Goal: Communication & Community: Answer question/provide support

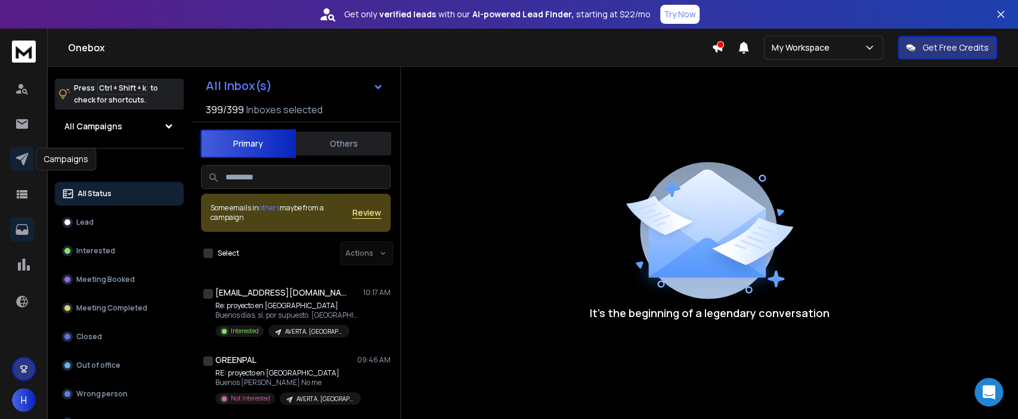
click at [20, 165] on icon at bounding box center [22, 159] width 14 height 14
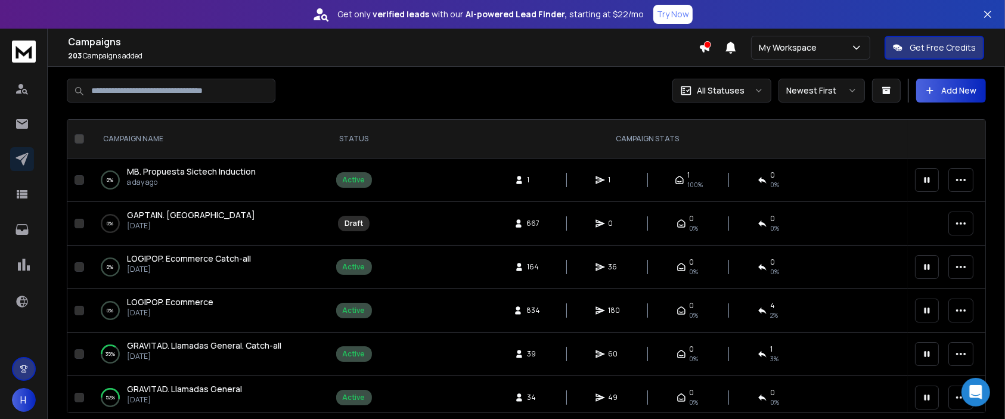
click at [170, 101] on input at bounding box center [171, 91] width 209 height 24
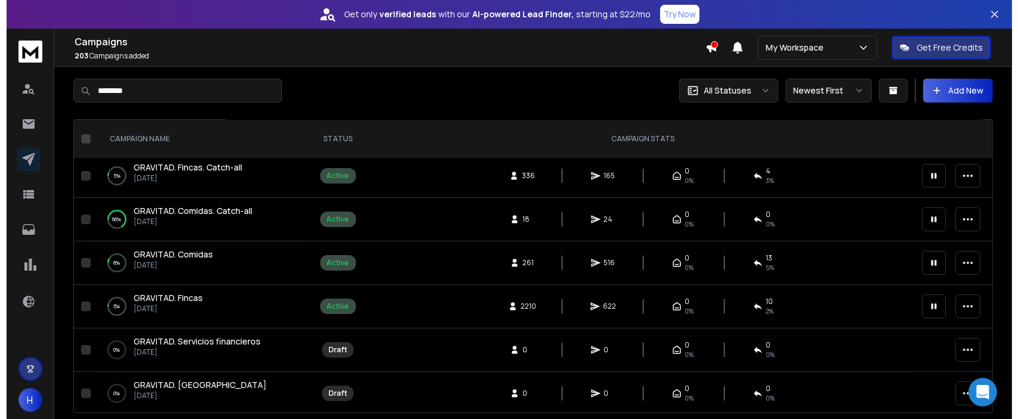
scroll to position [159, 0]
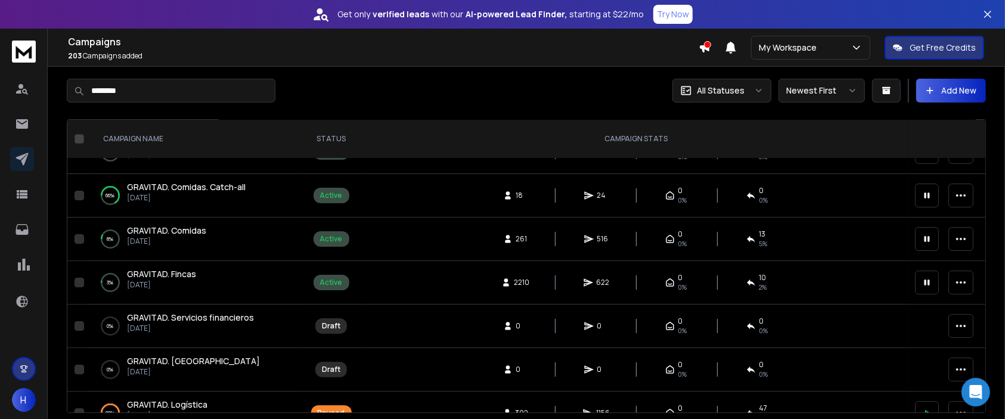
type input "********"
click at [190, 278] on span "GRAVITAD. Fincas" at bounding box center [161, 273] width 69 height 11
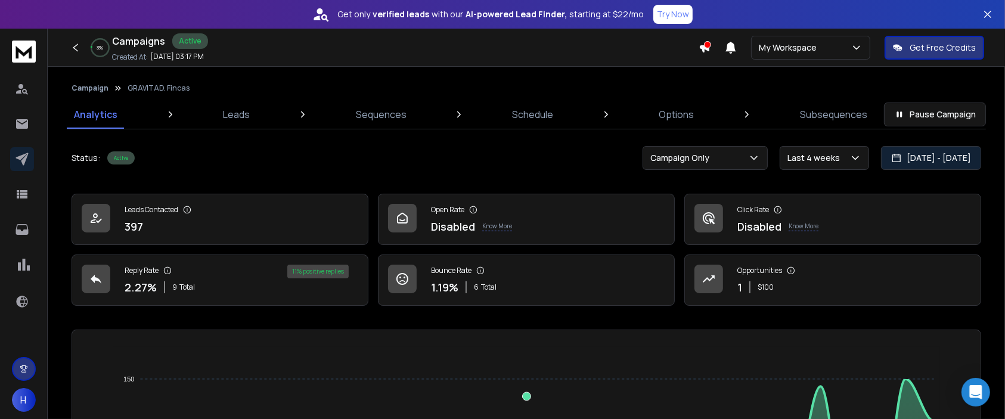
click at [891, 165] on button "12 Aug 2025 - 09 Sep 2025" at bounding box center [931, 158] width 100 height 24
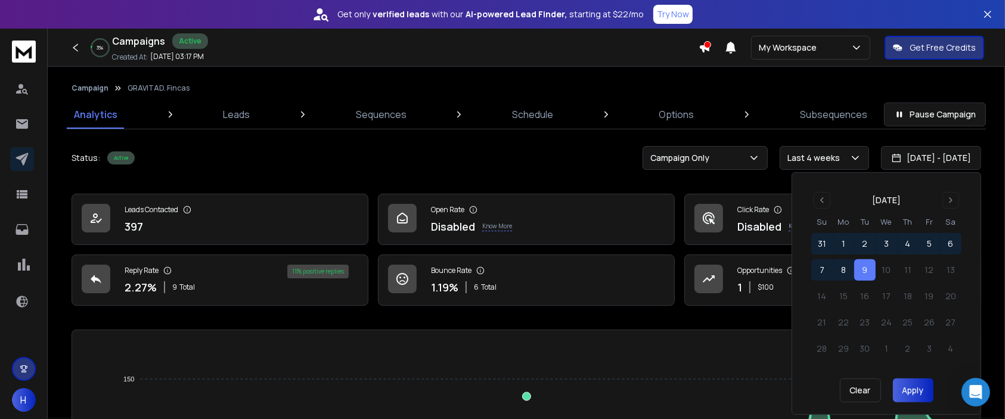
click at [863, 274] on button "9" at bounding box center [864, 269] width 21 height 21
click at [901, 379] on button "Apply" at bounding box center [913, 391] width 41 height 24
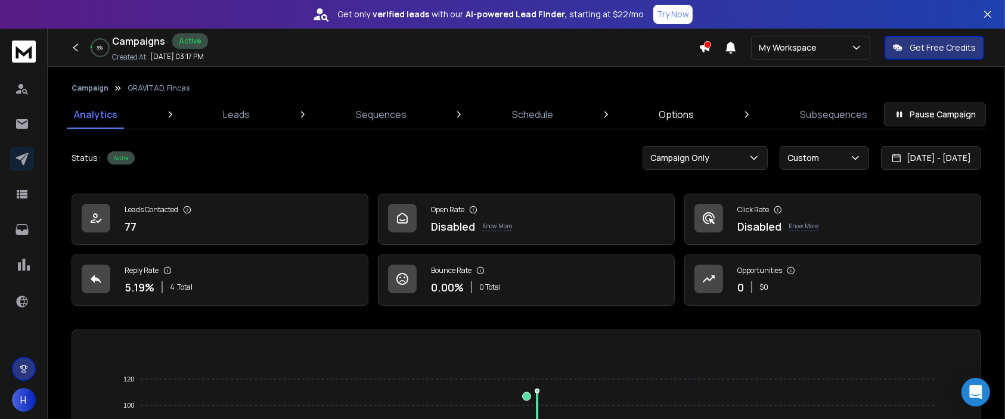
click at [673, 104] on link "Options" at bounding box center [676, 114] width 49 height 29
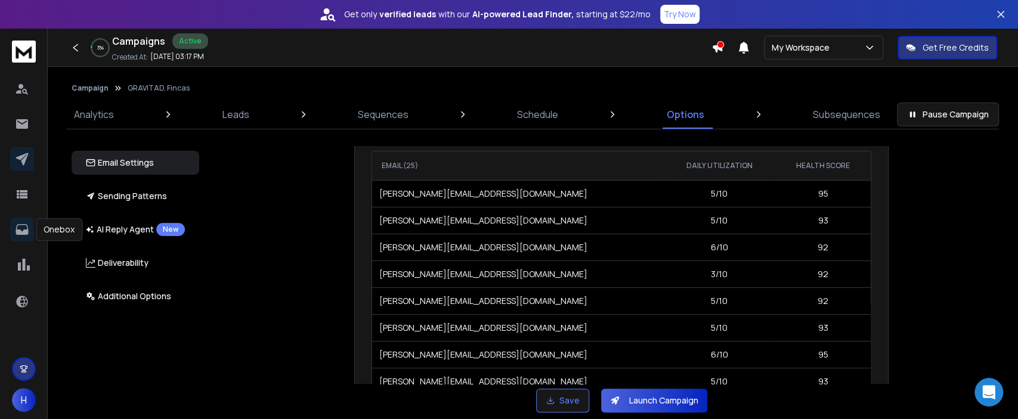
click at [23, 238] on link at bounding box center [22, 230] width 24 height 24
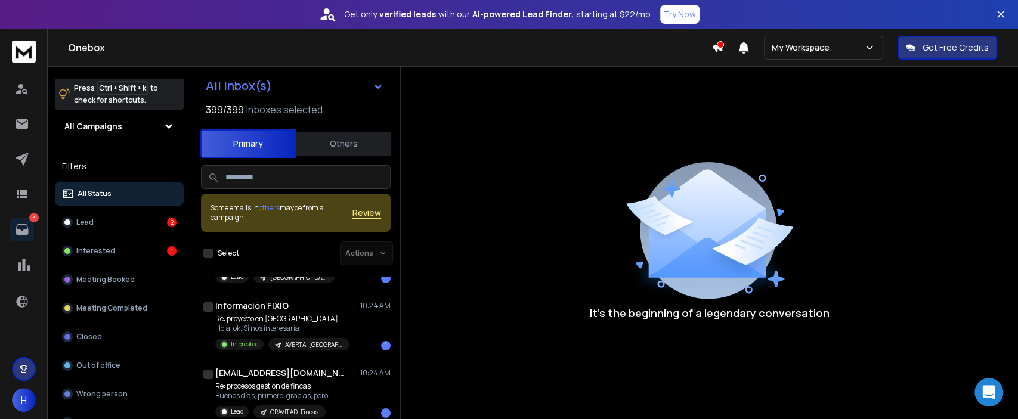
scroll to position [79, 0]
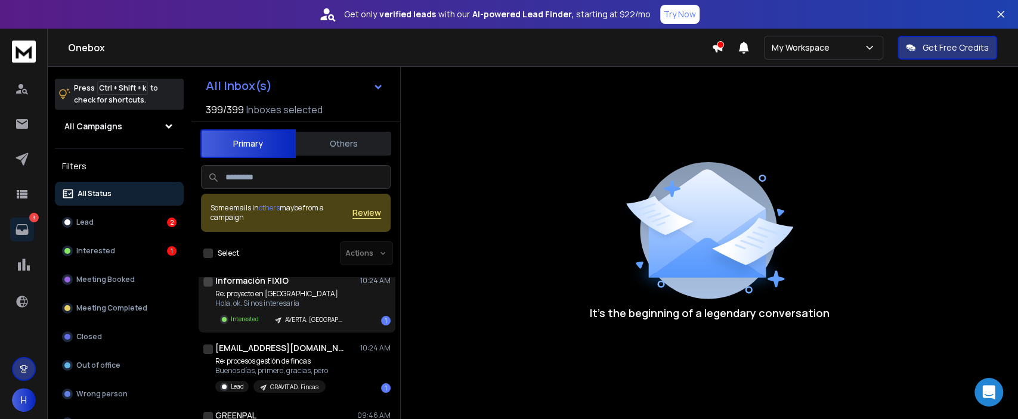
click at [310, 281] on div "Información FIXIO 10:24 AM" at bounding box center [302, 281] width 175 height 12
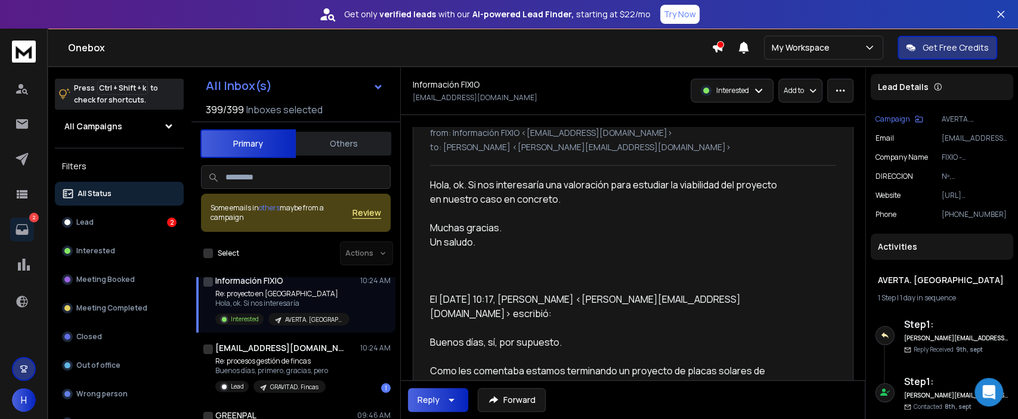
scroll to position [0, 0]
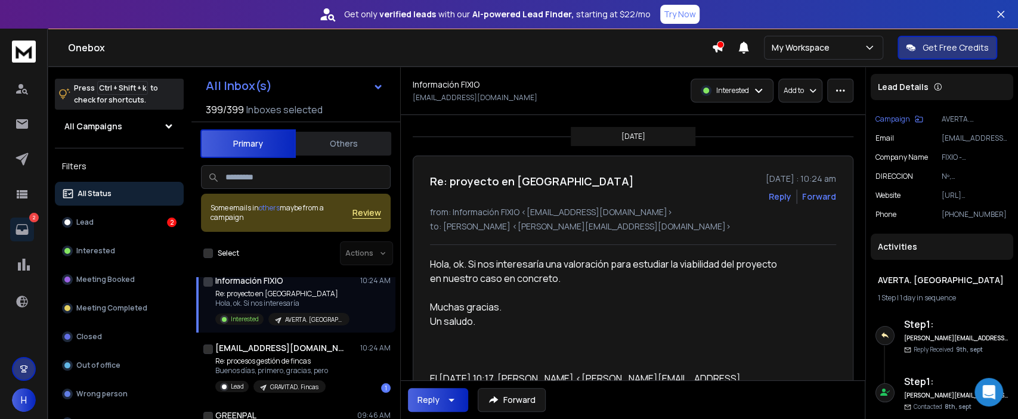
click at [967, 179] on p "Nº, Pl. de España, 12, 21610 San Juan del Puerto, Huelva" at bounding box center [974, 177] width 67 height 10
click at [782, 196] on button "Reply" at bounding box center [779, 197] width 23 height 12
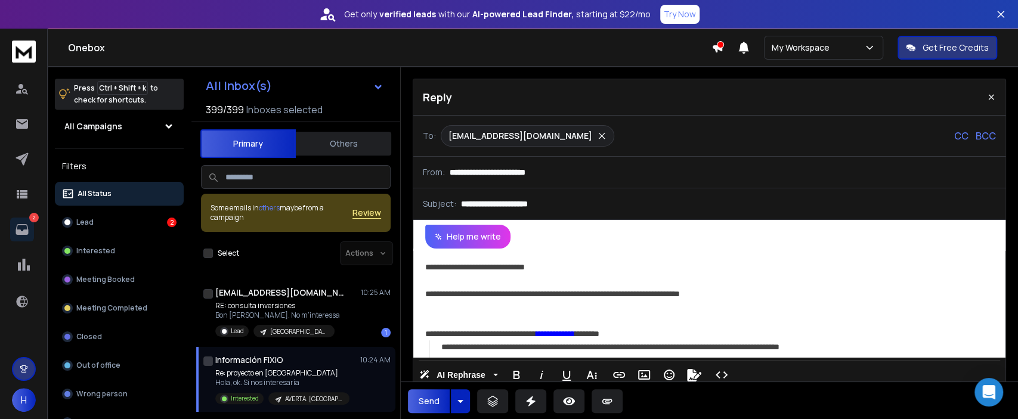
click at [743, 292] on div "**********" at bounding box center [701, 293] width 553 height 13
click at [671, 299] on div "**********" at bounding box center [701, 293] width 553 height 13
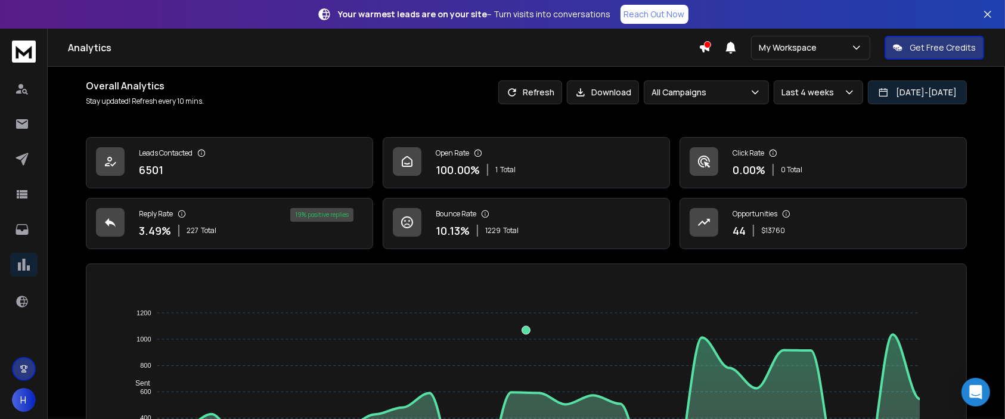
click at [887, 96] on button "12 Aug 2025 - 09 Sep 2025" at bounding box center [917, 92] width 99 height 24
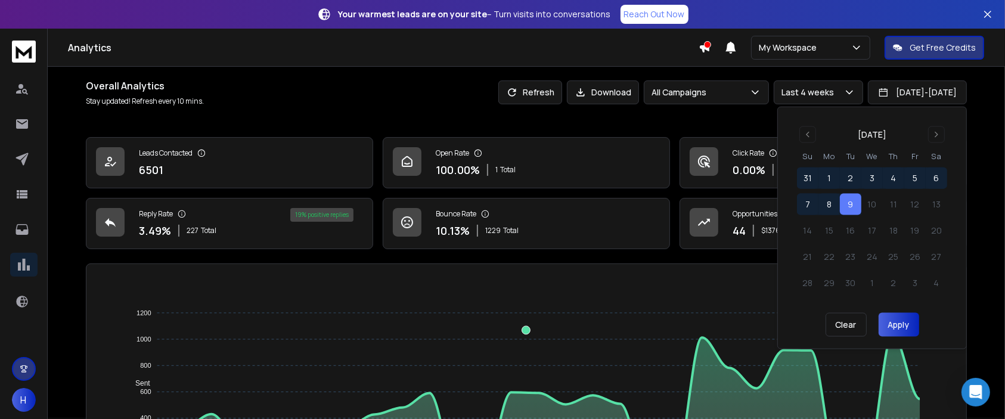
click at [850, 213] on button "9" at bounding box center [850, 204] width 21 height 21
click at [891, 331] on button "Apply" at bounding box center [899, 325] width 41 height 24
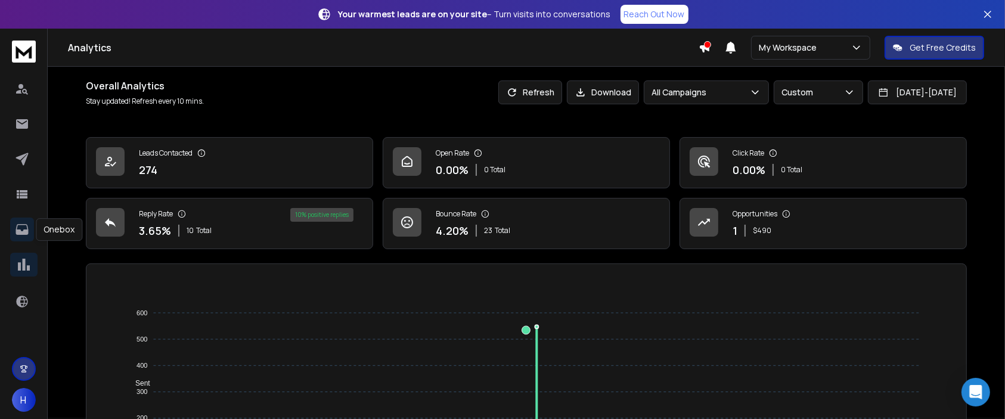
click at [26, 227] on icon at bounding box center [21, 229] width 13 height 11
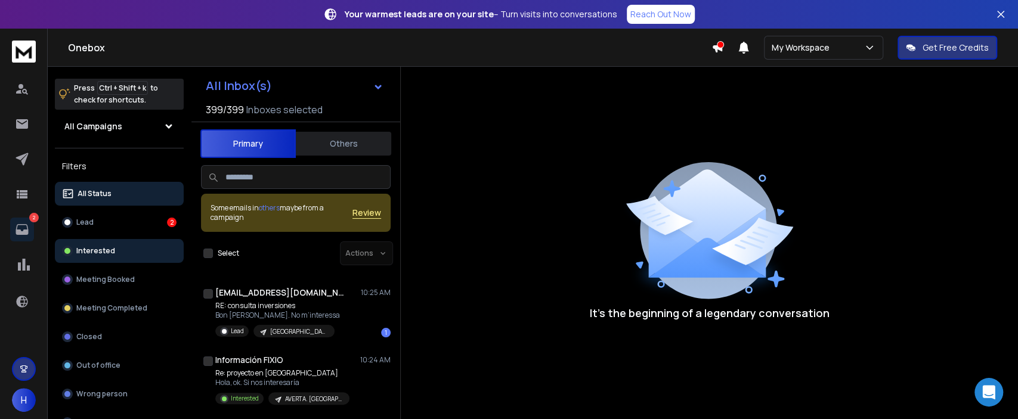
click at [100, 251] on p "Interested" at bounding box center [95, 251] width 39 height 10
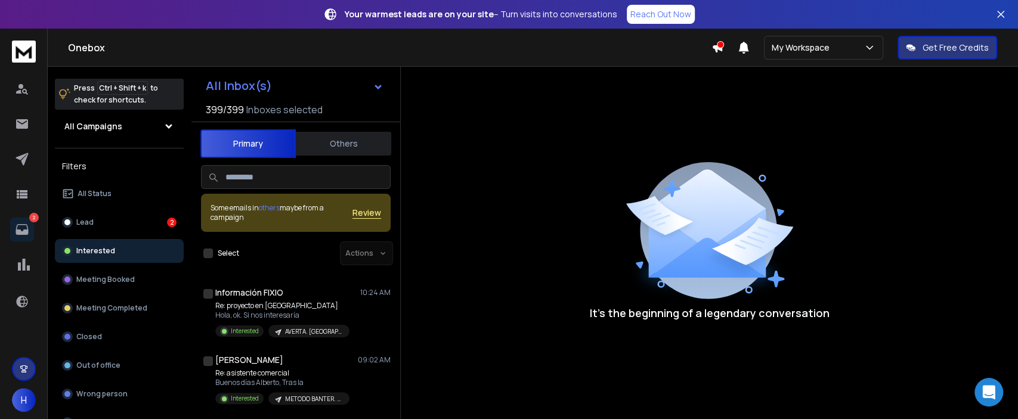
click at [277, 174] on input at bounding box center [296, 177] width 190 height 24
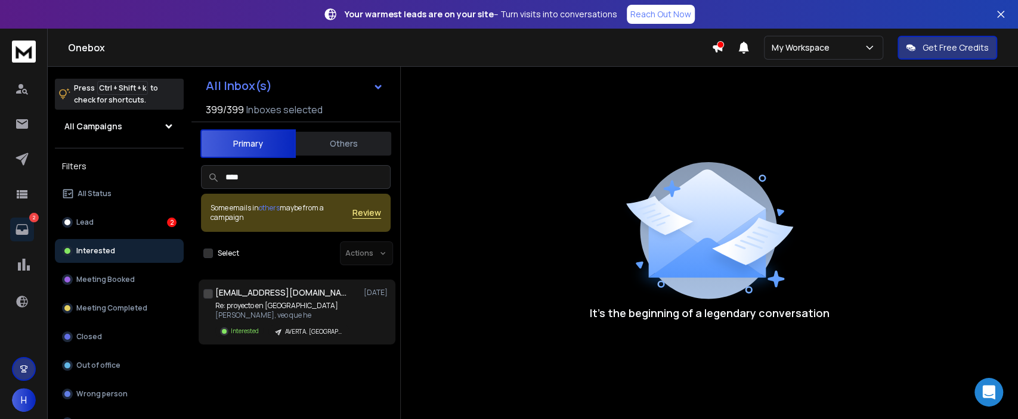
type input "****"
click at [308, 301] on p "Re: proyecto en Huelva" at bounding box center [282, 306] width 134 height 10
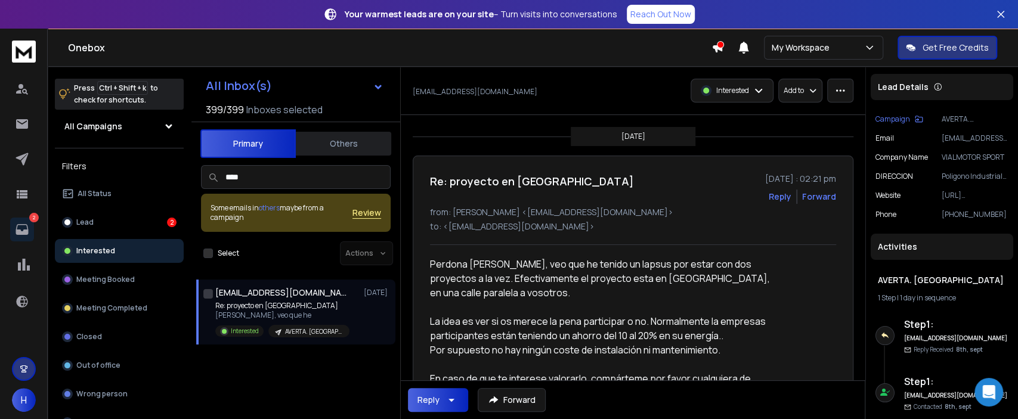
click at [972, 160] on p "VIALMOTOR SPORT" at bounding box center [974, 158] width 67 height 10
click at [116, 228] on button "Lead 2" at bounding box center [119, 222] width 129 height 24
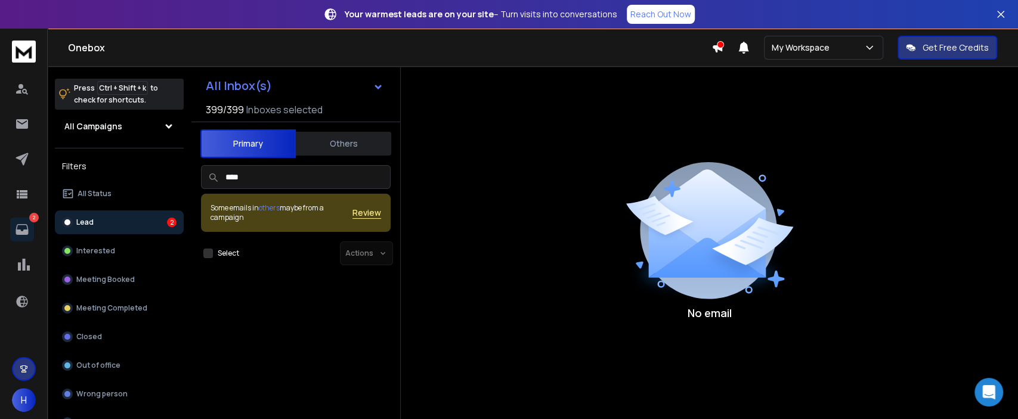
click at [104, 222] on button "Lead 2" at bounding box center [119, 222] width 129 height 24
click at [95, 255] on p "Interested" at bounding box center [95, 251] width 39 height 10
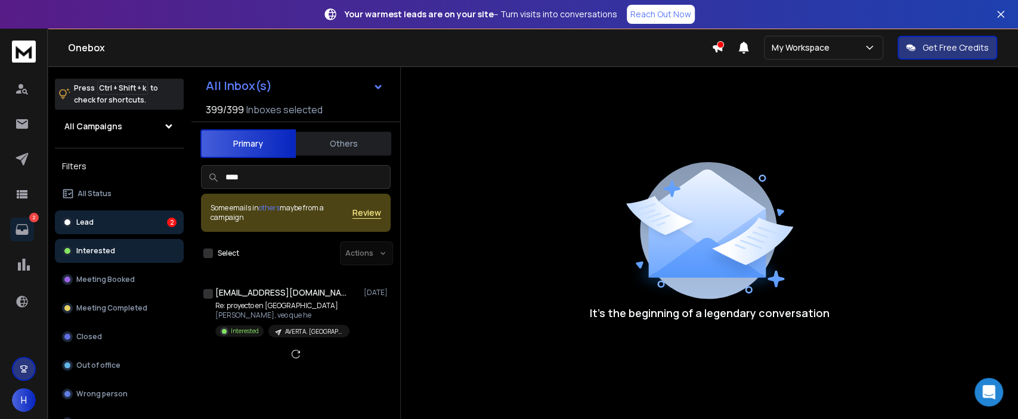
click at [105, 222] on button "Lead 2" at bounding box center [119, 222] width 129 height 24
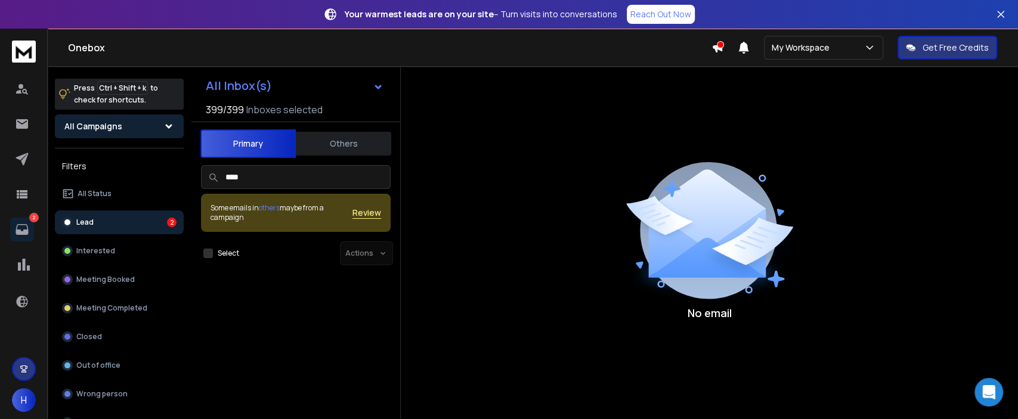
click at [98, 136] on button "All Campaigns" at bounding box center [119, 126] width 129 height 24
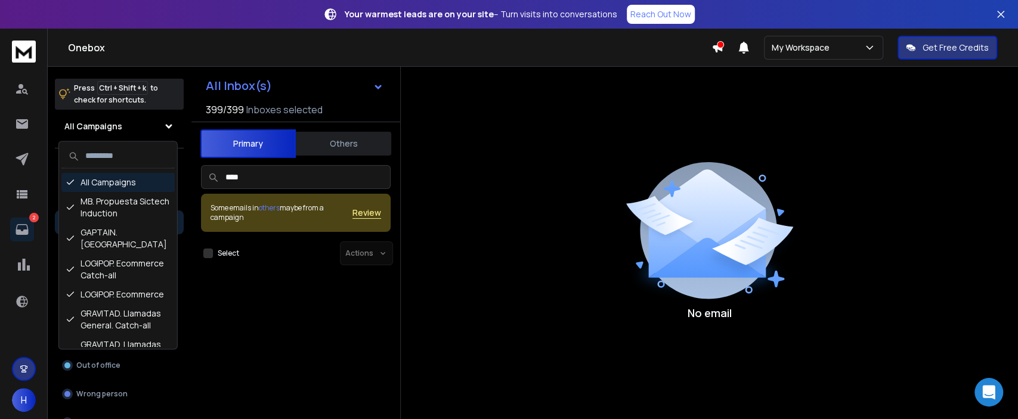
click at [97, 182] on div "All Campaigns" at bounding box center [117, 182] width 113 height 19
click at [526, 216] on div "No email" at bounding box center [709, 245] width 617 height 356
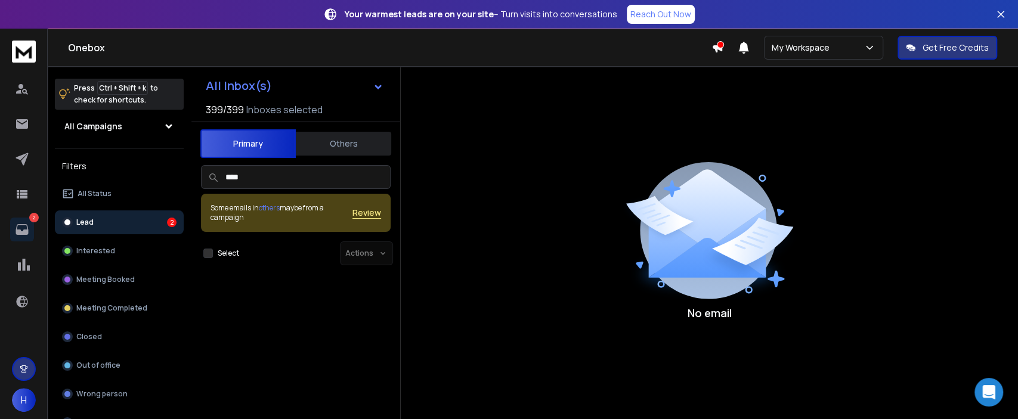
drag, startPoint x: 95, startPoint y: 196, endPoint x: 100, endPoint y: 188, distance: 8.3
click at [95, 194] on p "All Status" at bounding box center [94, 194] width 34 height 10
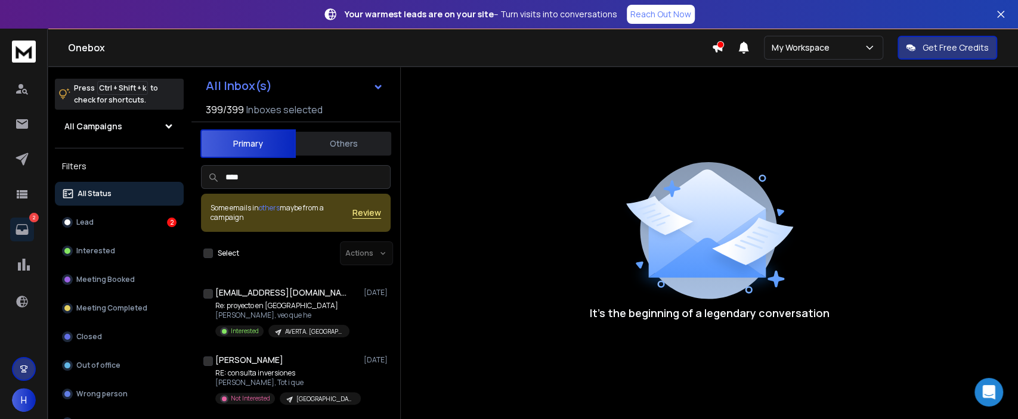
click at [238, 183] on input "****" at bounding box center [296, 177] width 190 height 24
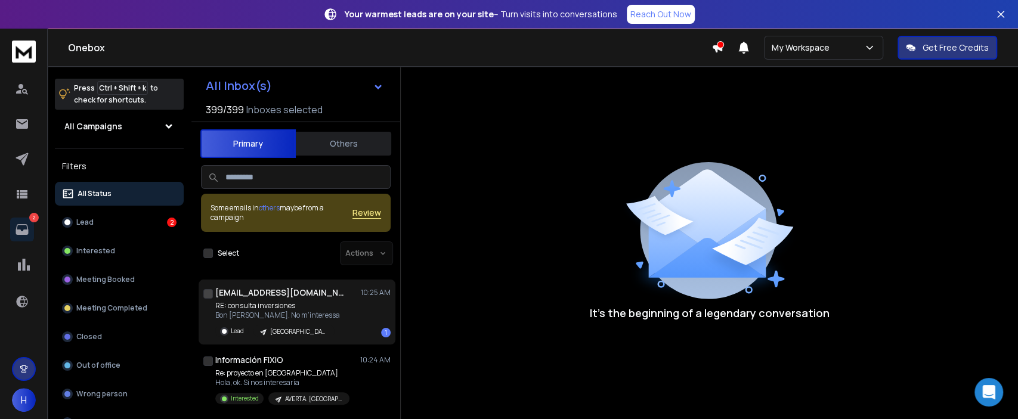
click at [320, 304] on p "RE: consulta inversiones" at bounding box center [277, 306] width 125 height 10
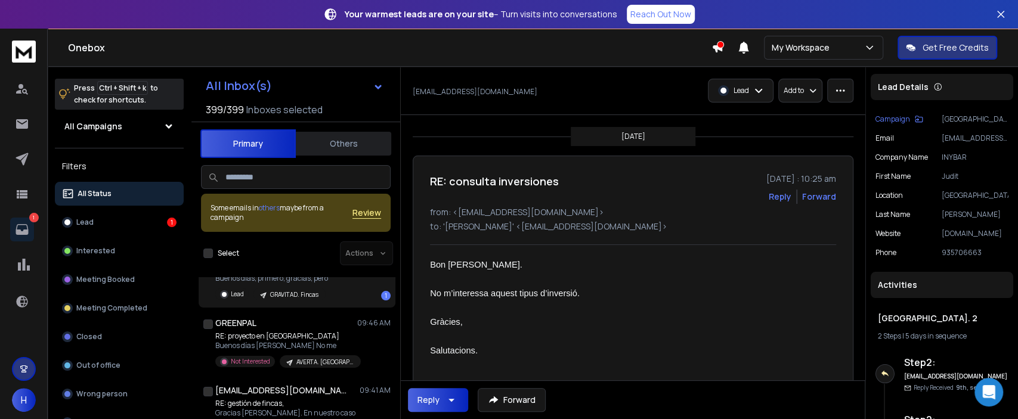
scroll to position [159, 0]
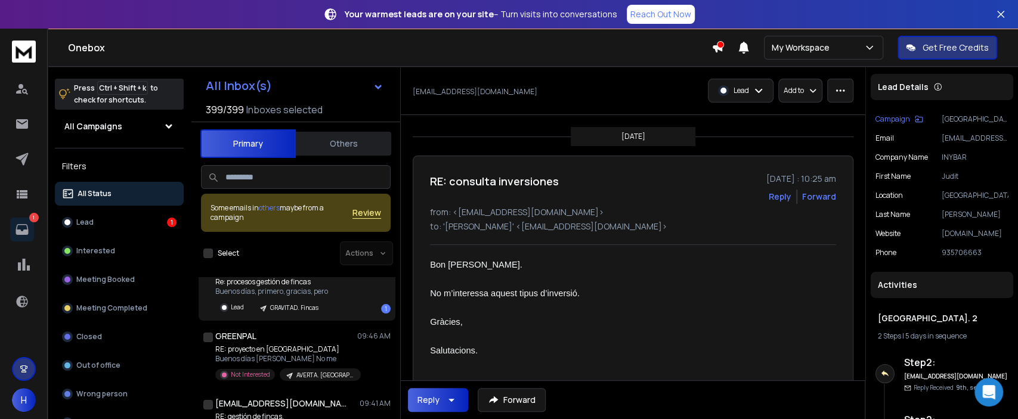
click at [317, 293] on p "Buenos días, primero, gracias, pero" at bounding box center [271, 292] width 113 height 10
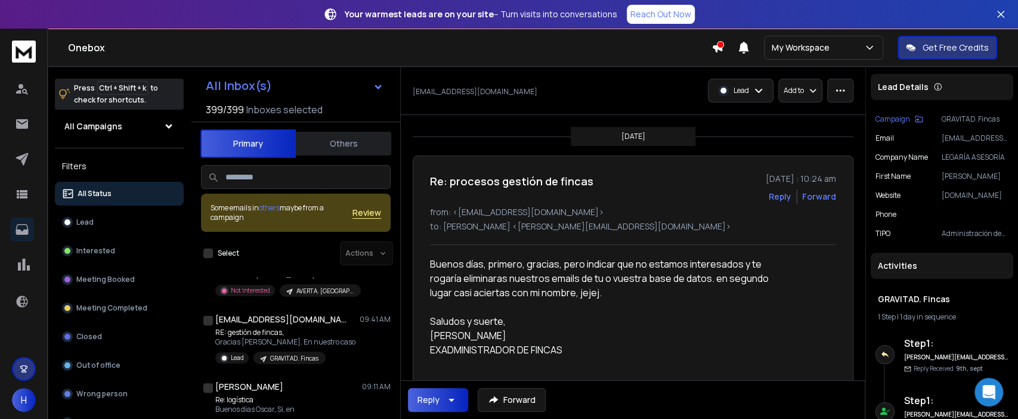
scroll to position [238, 0]
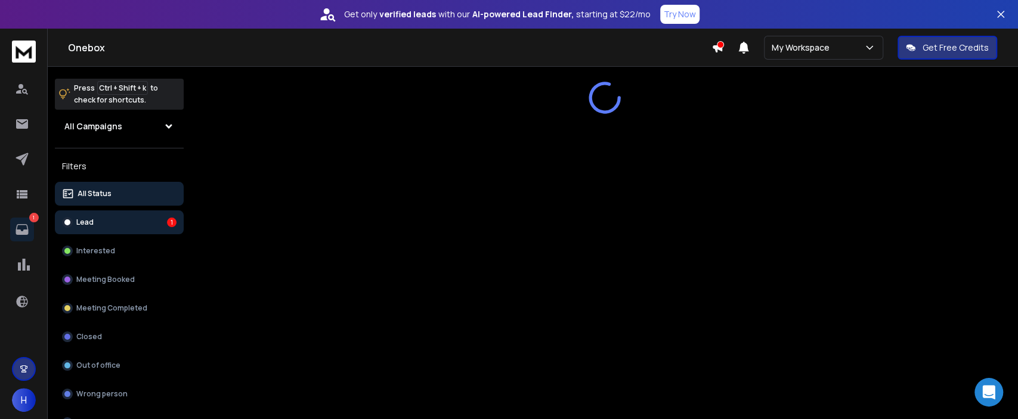
click at [106, 227] on button "Lead 1" at bounding box center [119, 222] width 129 height 24
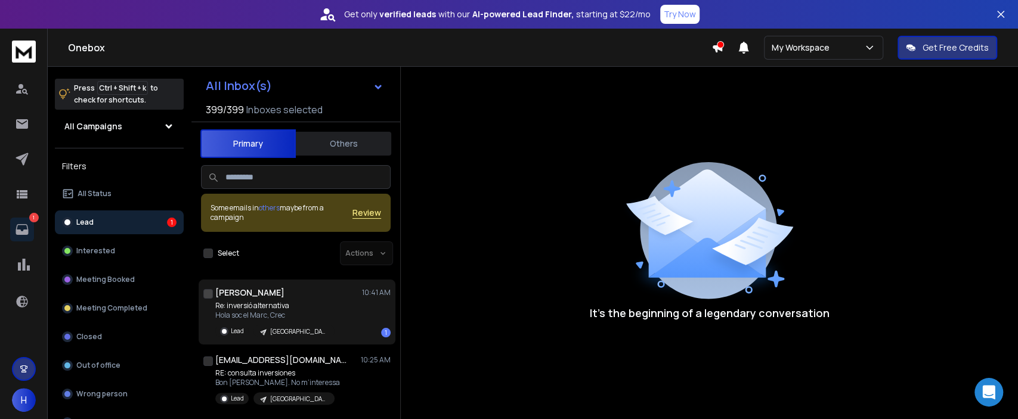
click at [328, 305] on div "Re: inversió alternativa Hola soc el Marc, Crec Lead HISPANIA MT. 2 1" at bounding box center [302, 319] width 175 height 36
